Goal: Task Accomplishment & Management: Manage account settings

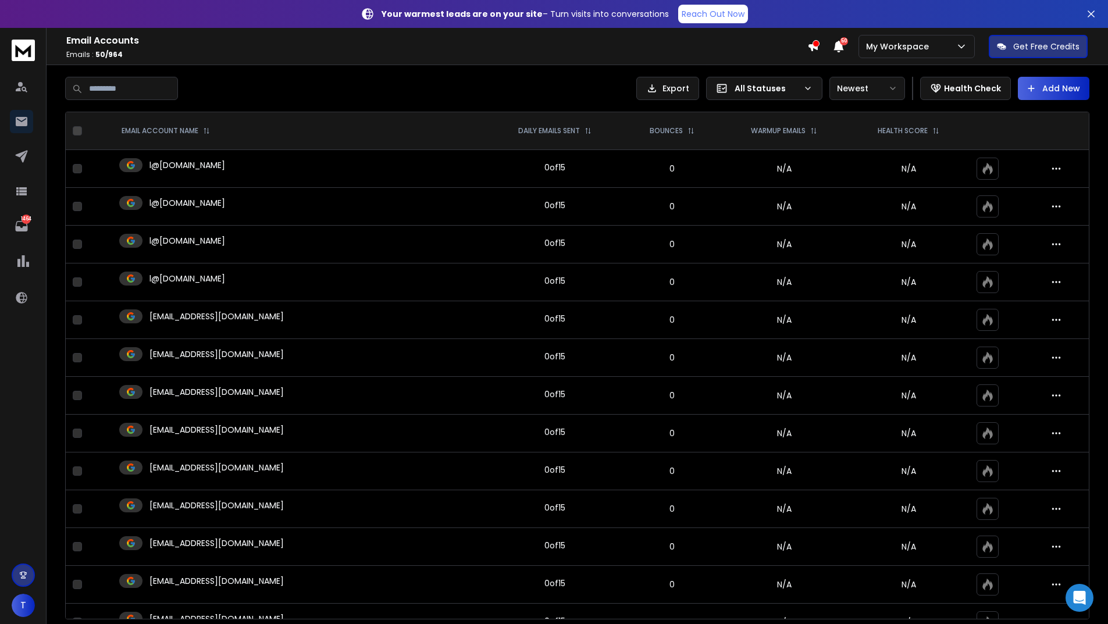
click at [1044, 87] on button "Add New" at bounding box center [1054, 88] width 72 height 23
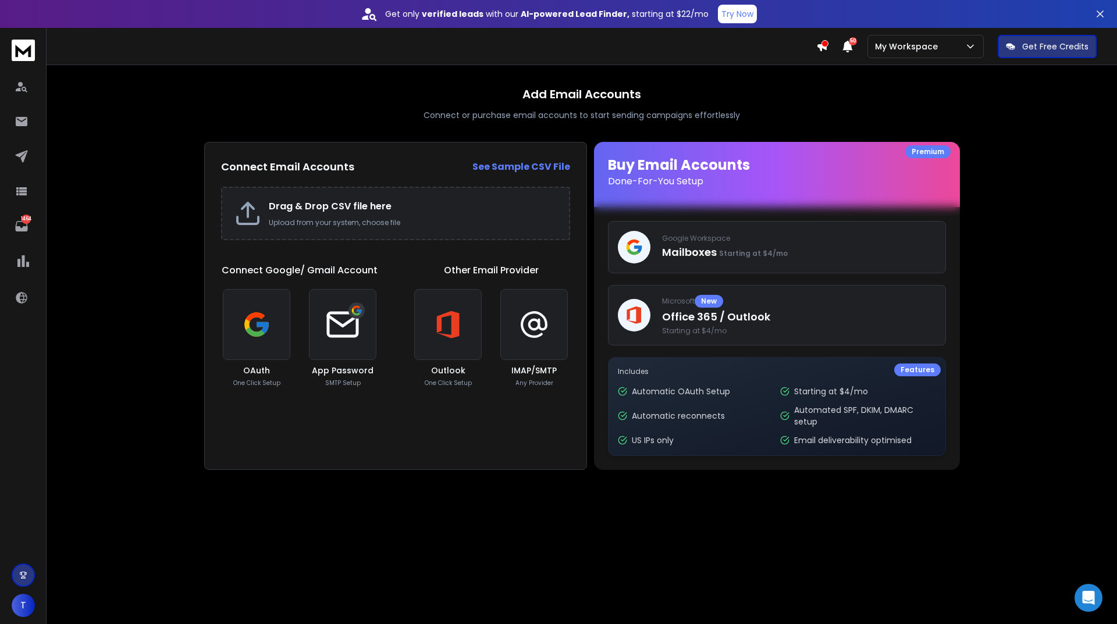
click at [253, 326] on icon at bounding box center [256, 324] width 29 height 35
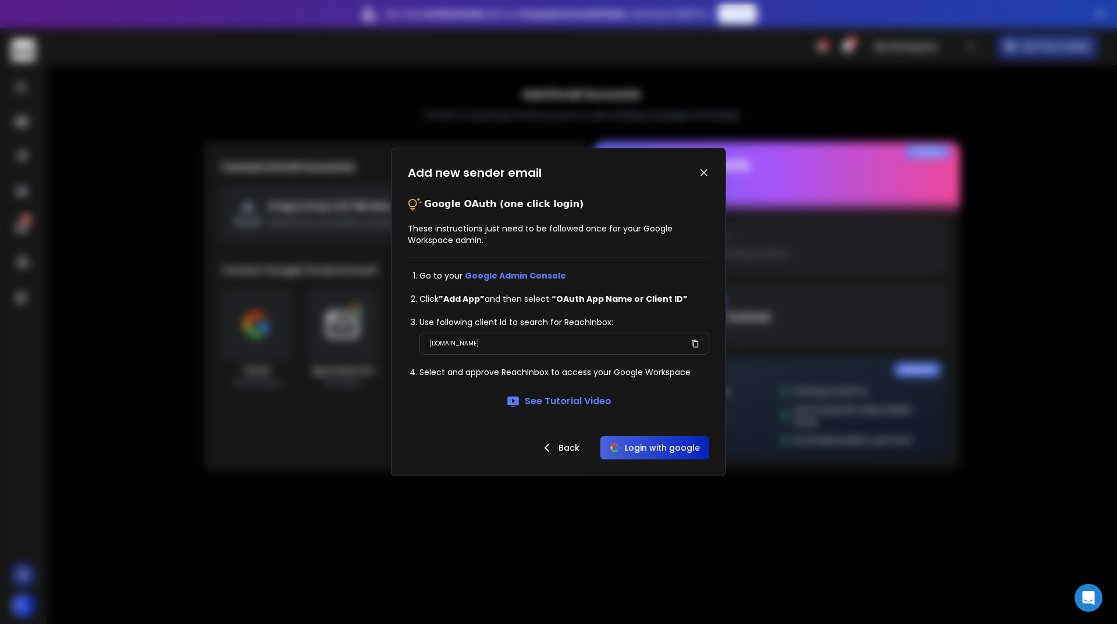
click at [624, 450] on button "Login with google" at bounding box center [654, 447] width 109 height 23
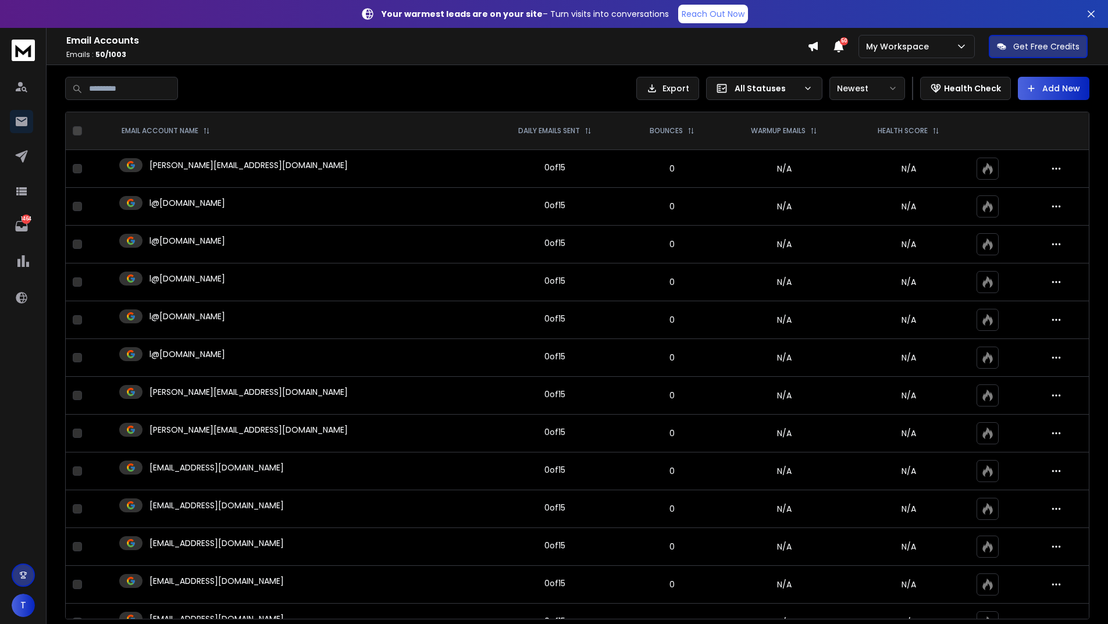
click at [1057, 88] on button "Add New" at bounding box center [1054, 88] width 72 height 23
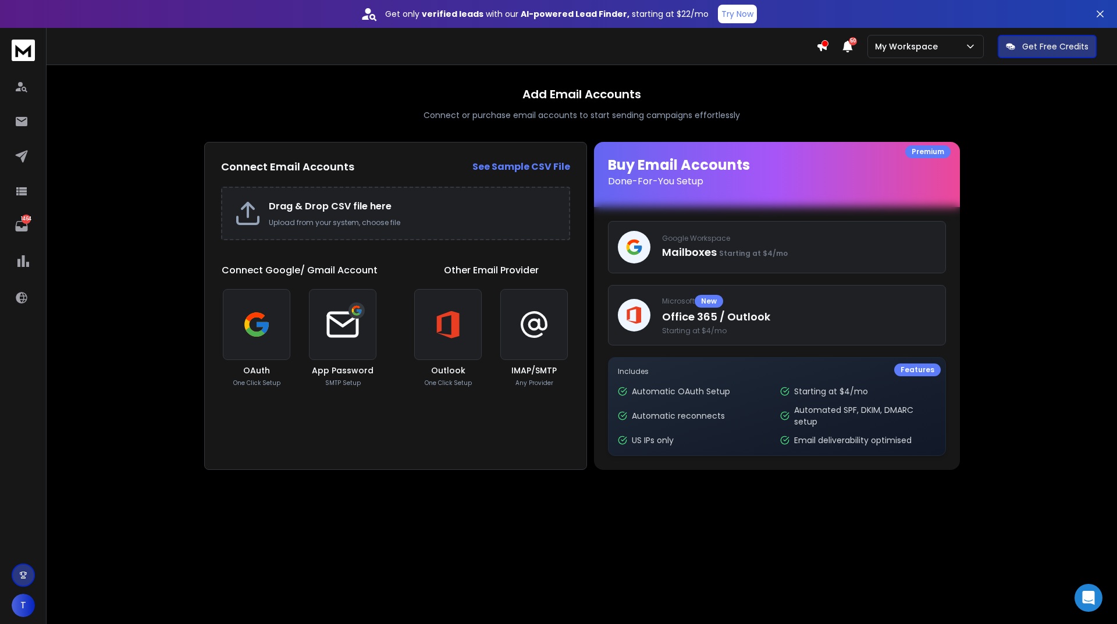
click at [274, 347] on div at bounding box center [256, 324] width 67 height 71
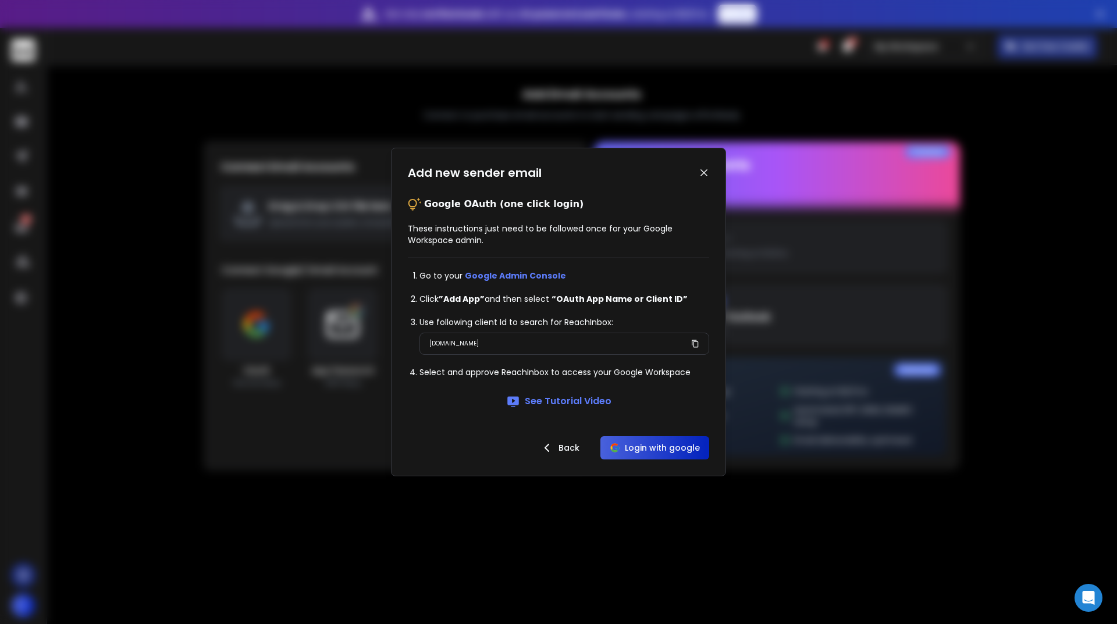
click at [632, 454] on button "Login with google" at bounding box center [654, 447] width 109 height 23
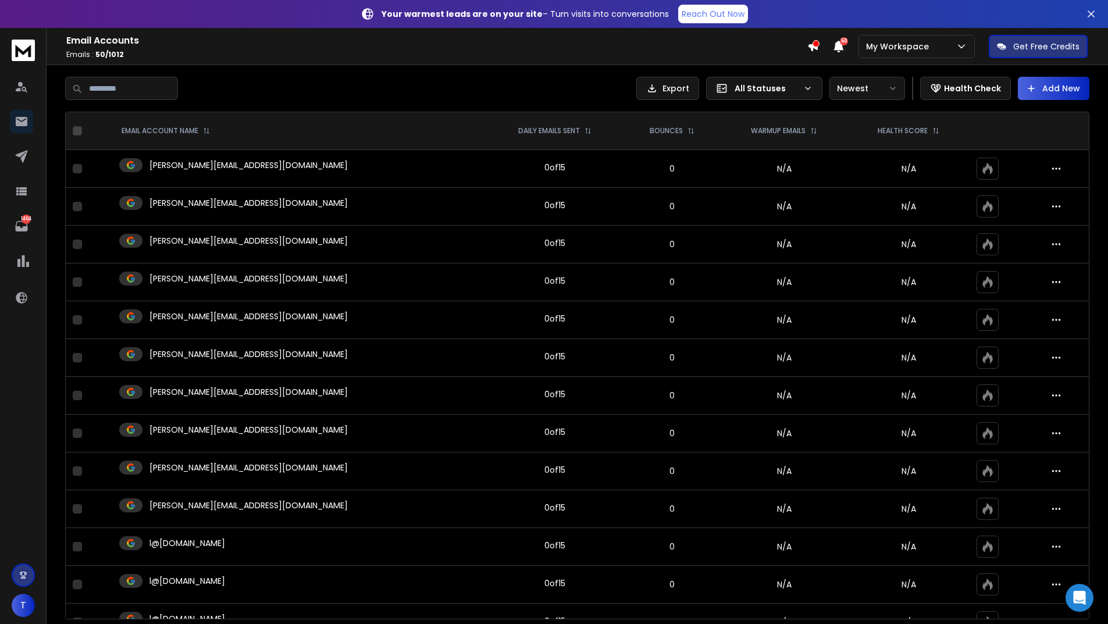
click at [1042, 91] on button "Add New" at bounding box center [1054, 88] width 72 height 23
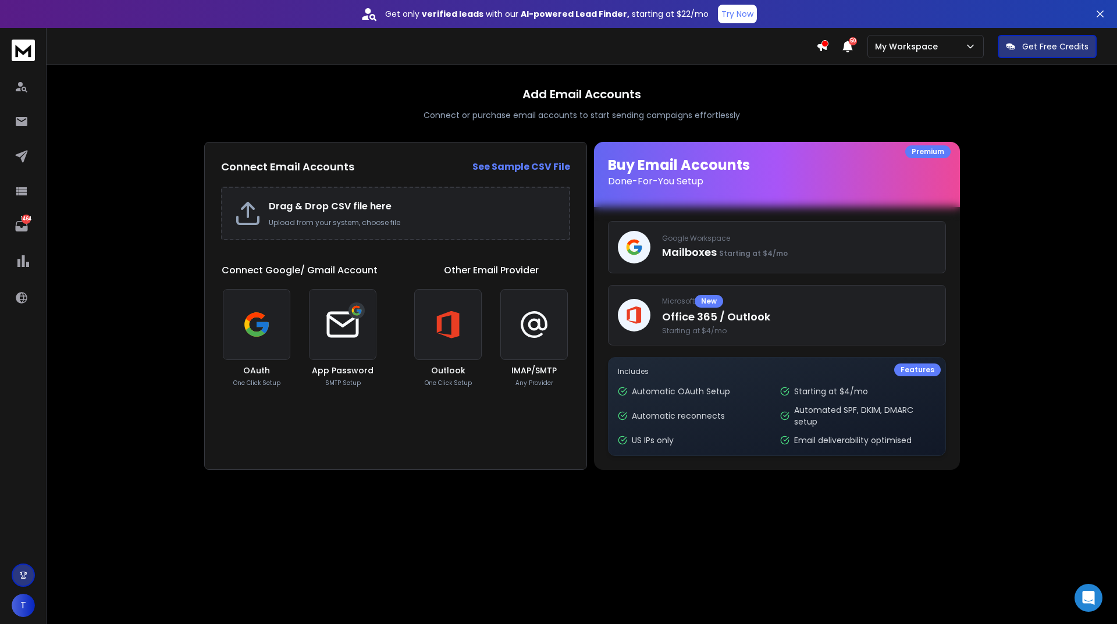
click at [259, 338] on icon at bounding box center [256, 324] width 29 height 35
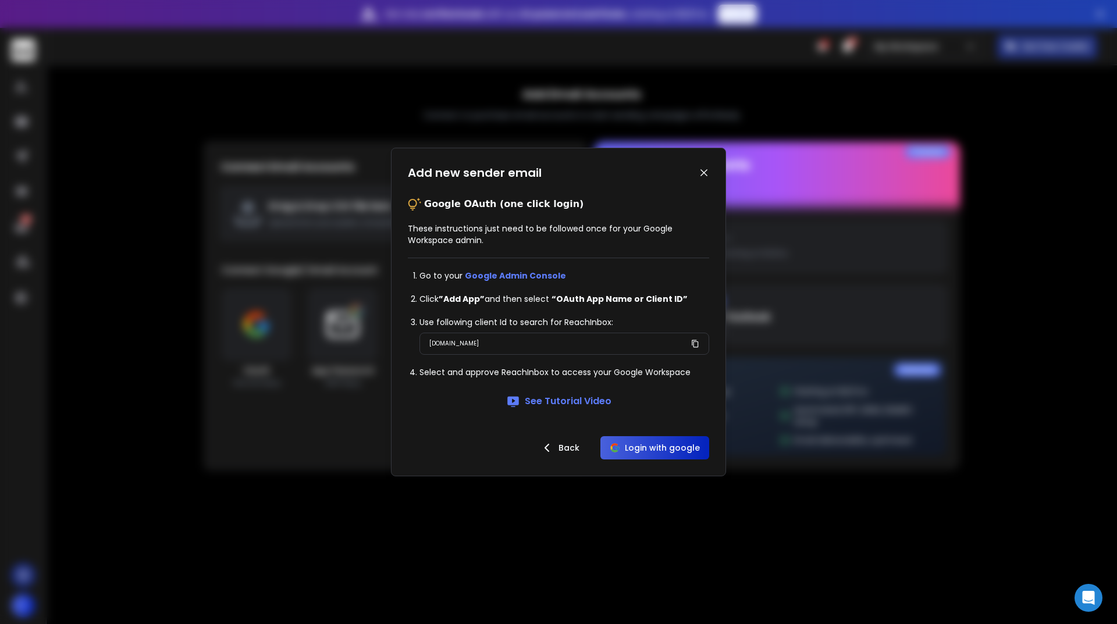
click at [655, 445] on button "Login with google" at bounding box center [654, 447] width 109 height 23
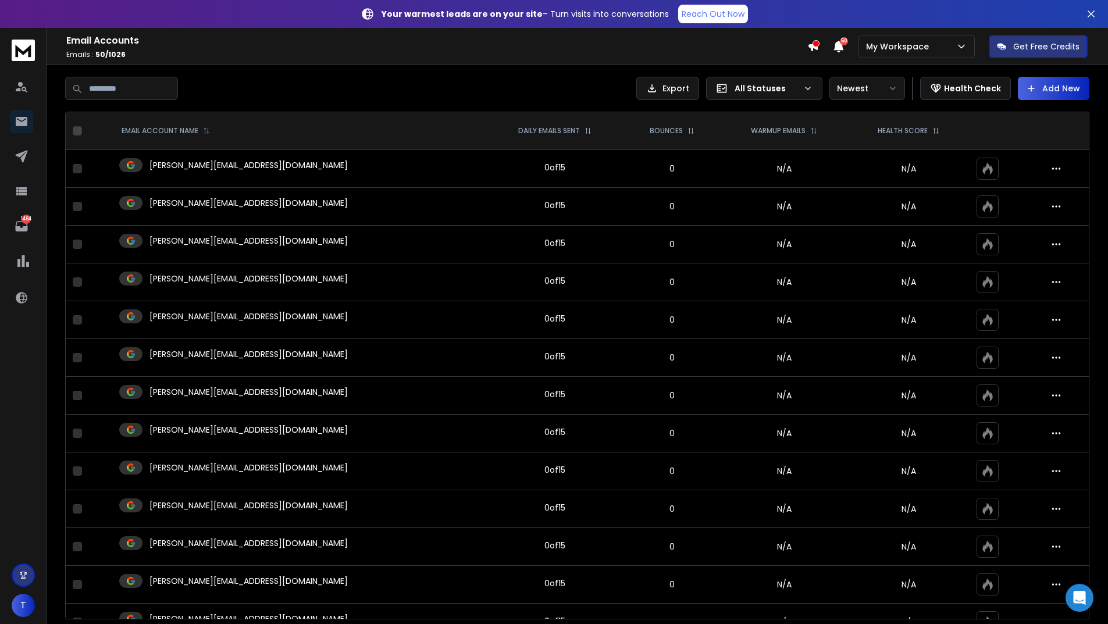
click at [1053, 87] on button "Add New" at bounding box center [1054, 88] width 72 height 23
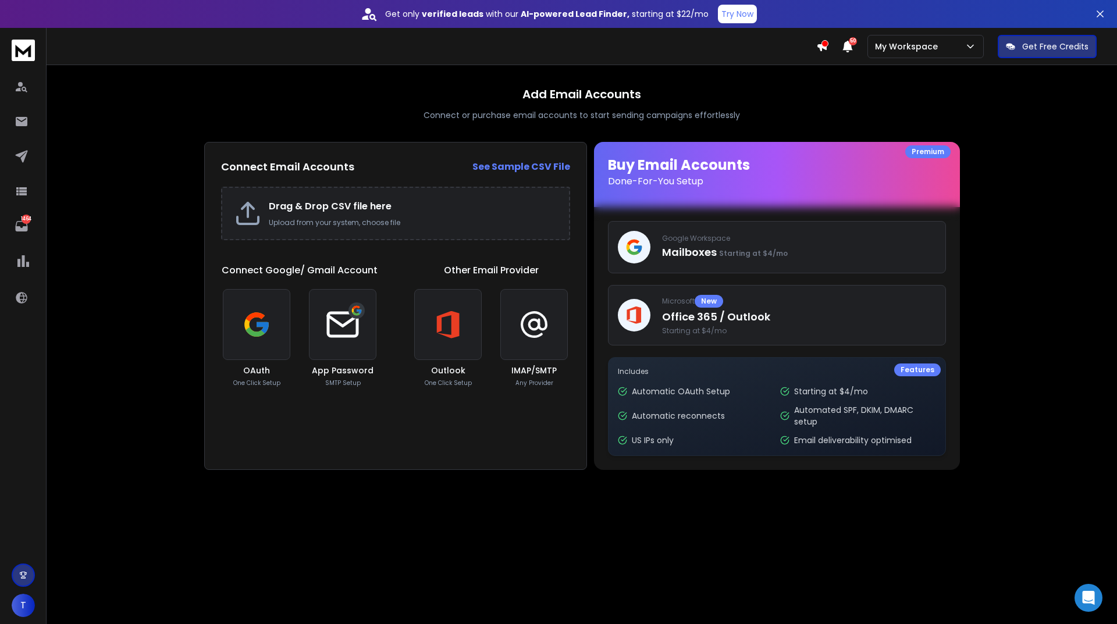
click at [245, 319] on icon at bounding box center [256, 324] width 29 height 35
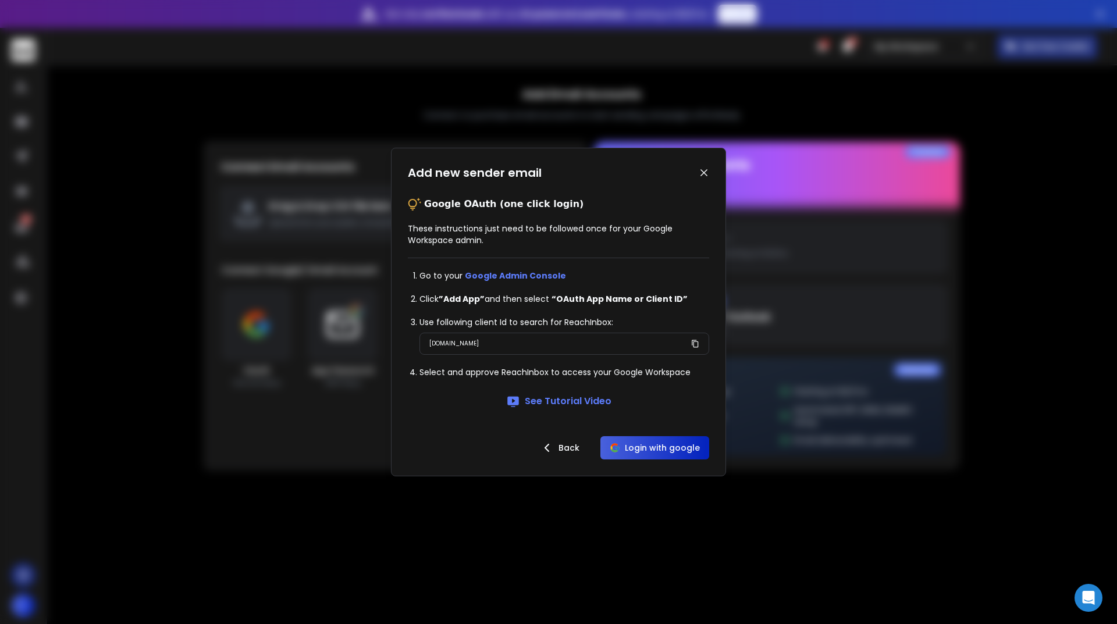
click at [669, 451] on button "Login with google" at bounding box center [654, 447] width 109 height 23
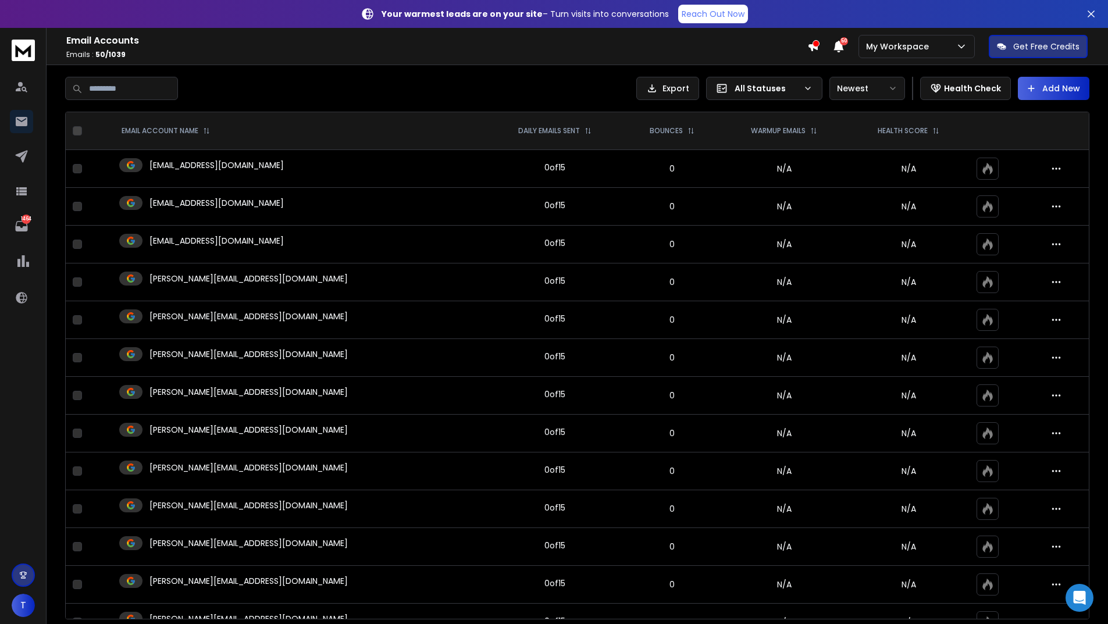
click at [1059, 85] on button "Add New" at bounding box center [1054, 88] width 72 height 23
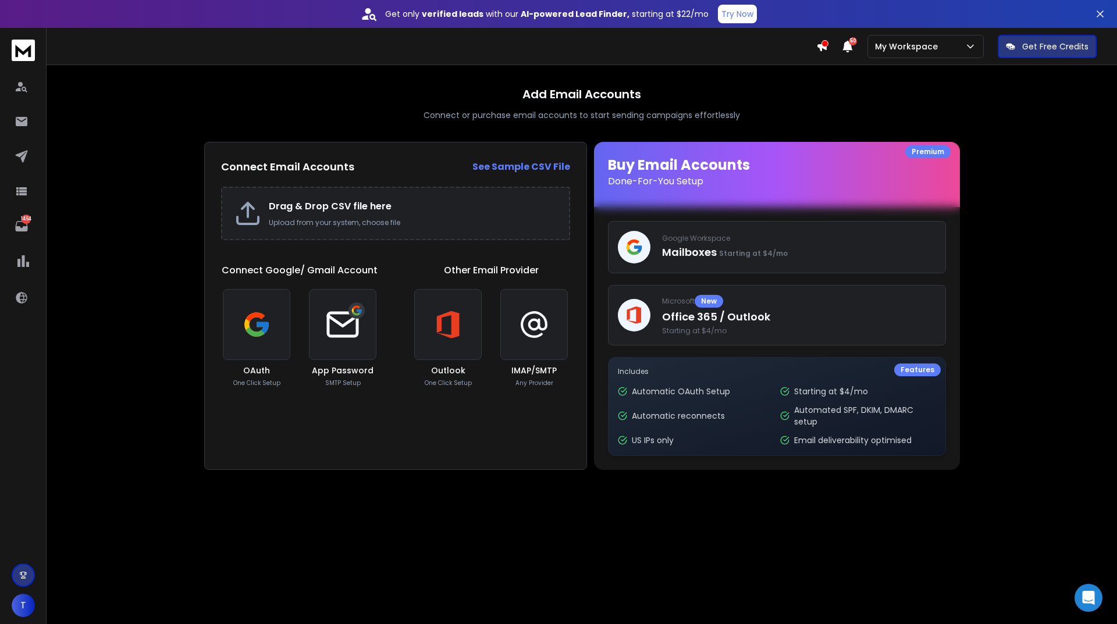
click at [252, 337] on icon at bounding box center [256, 324] width 29 height 35
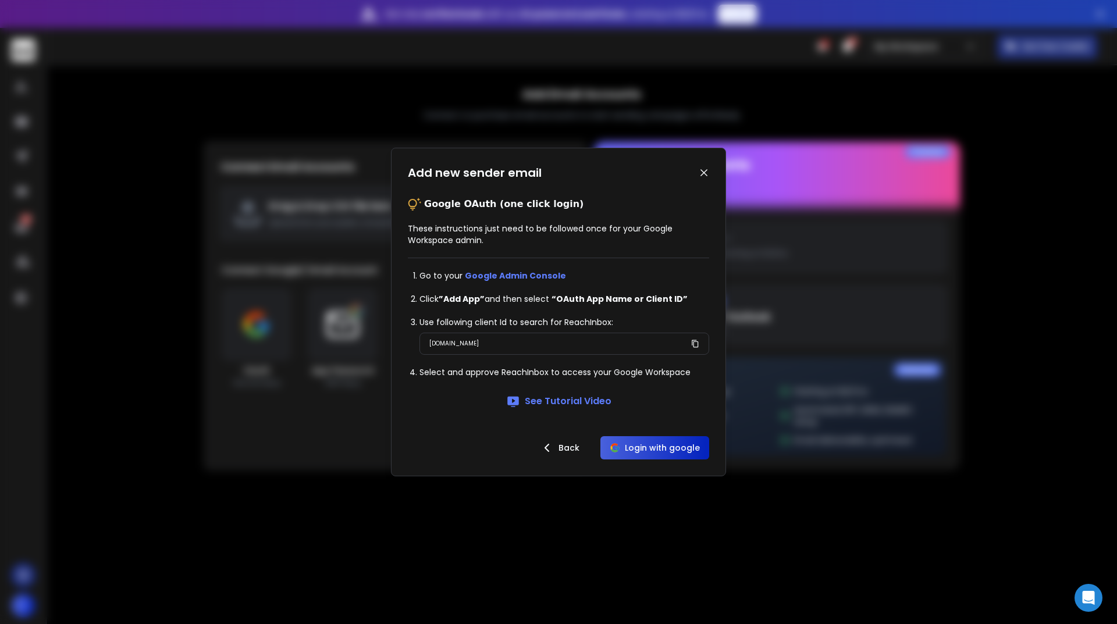
click at [652, 448] on button "Login with google" at bounding box center [654, 447] width 109 height 23
